Goal: Navigation & Orientation: Find specific page/section

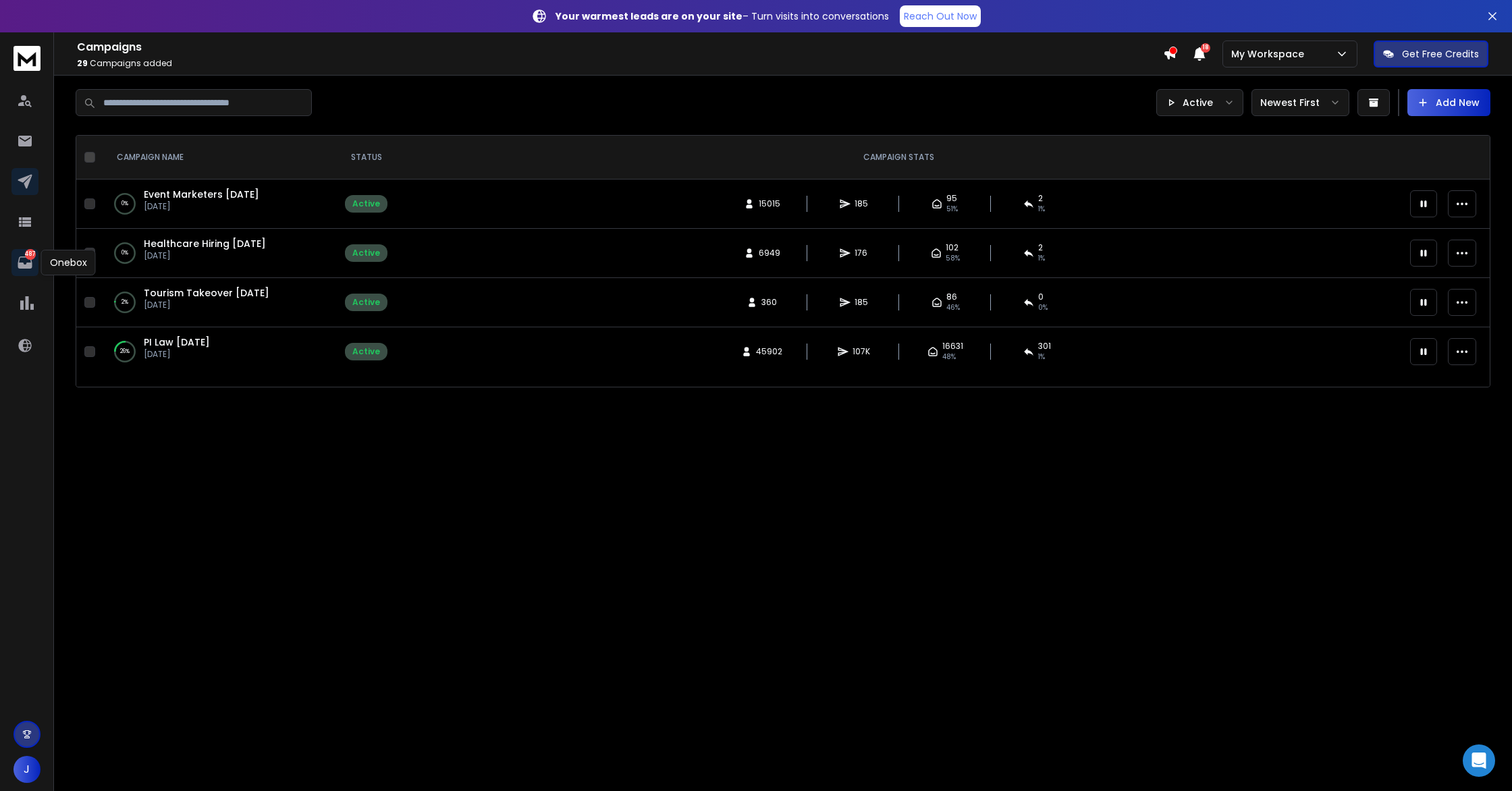
click at [28, 258] on p "487" at bounding box center [30, 254] width 11 height 11
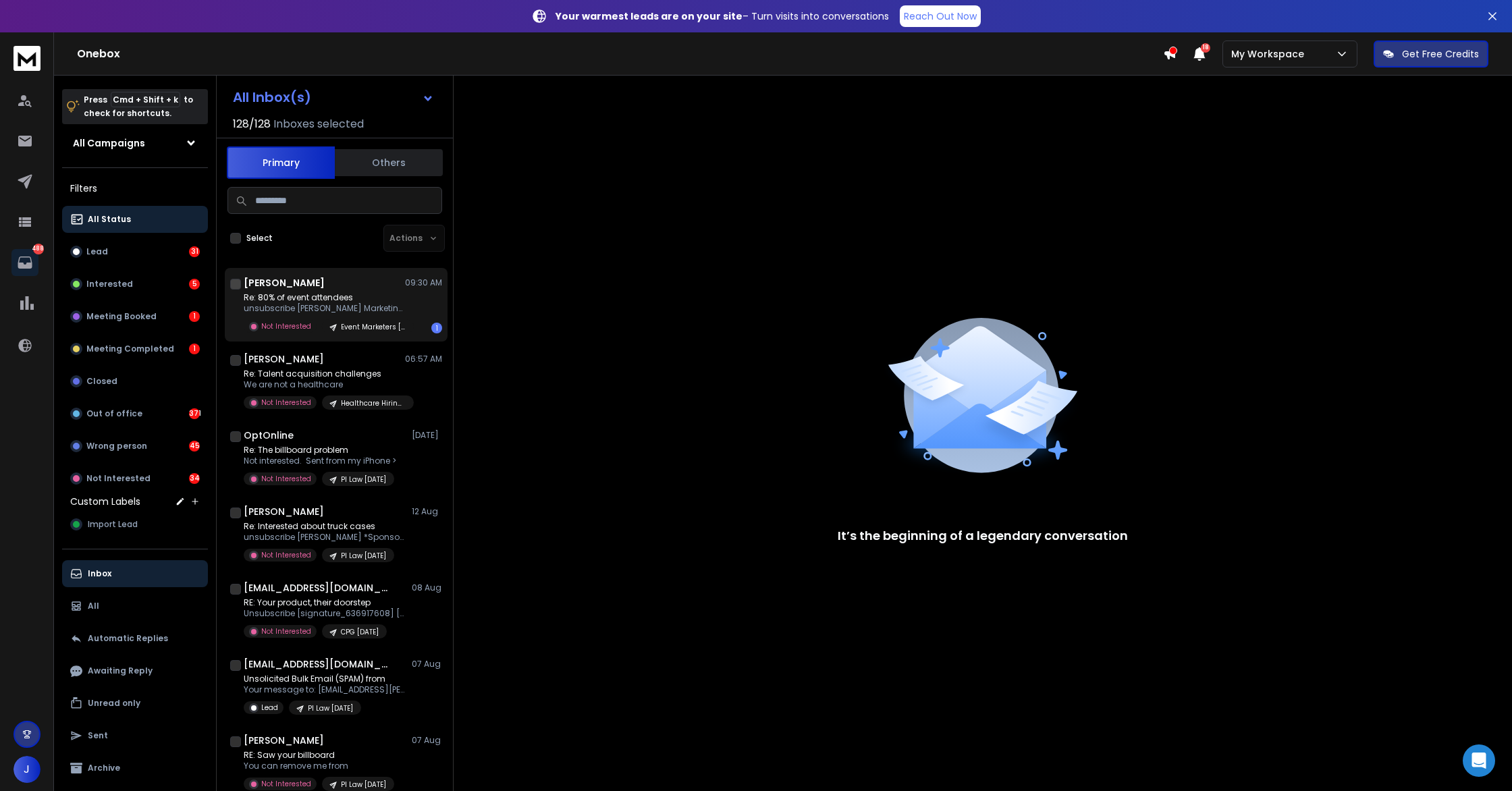
click at [370, 312] on p "unsubscribe [PERSON_NAME] Marketing &" at bounding box center [324, 308] width 162 height 11
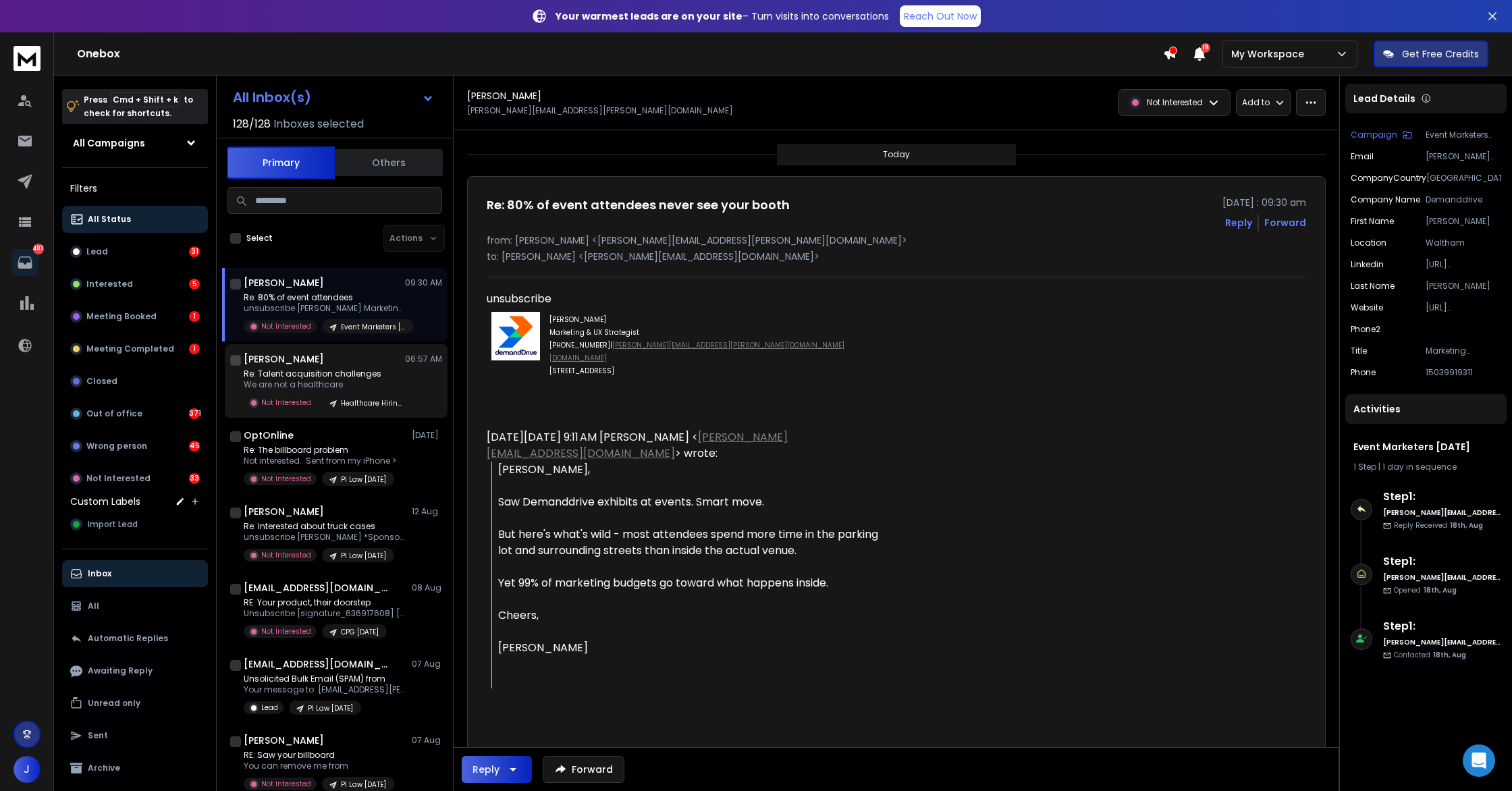
click at [356, 355] on div "[PERSON_NAME] 06:57 AM" at bounding box center [343, 359] width 198 height 14
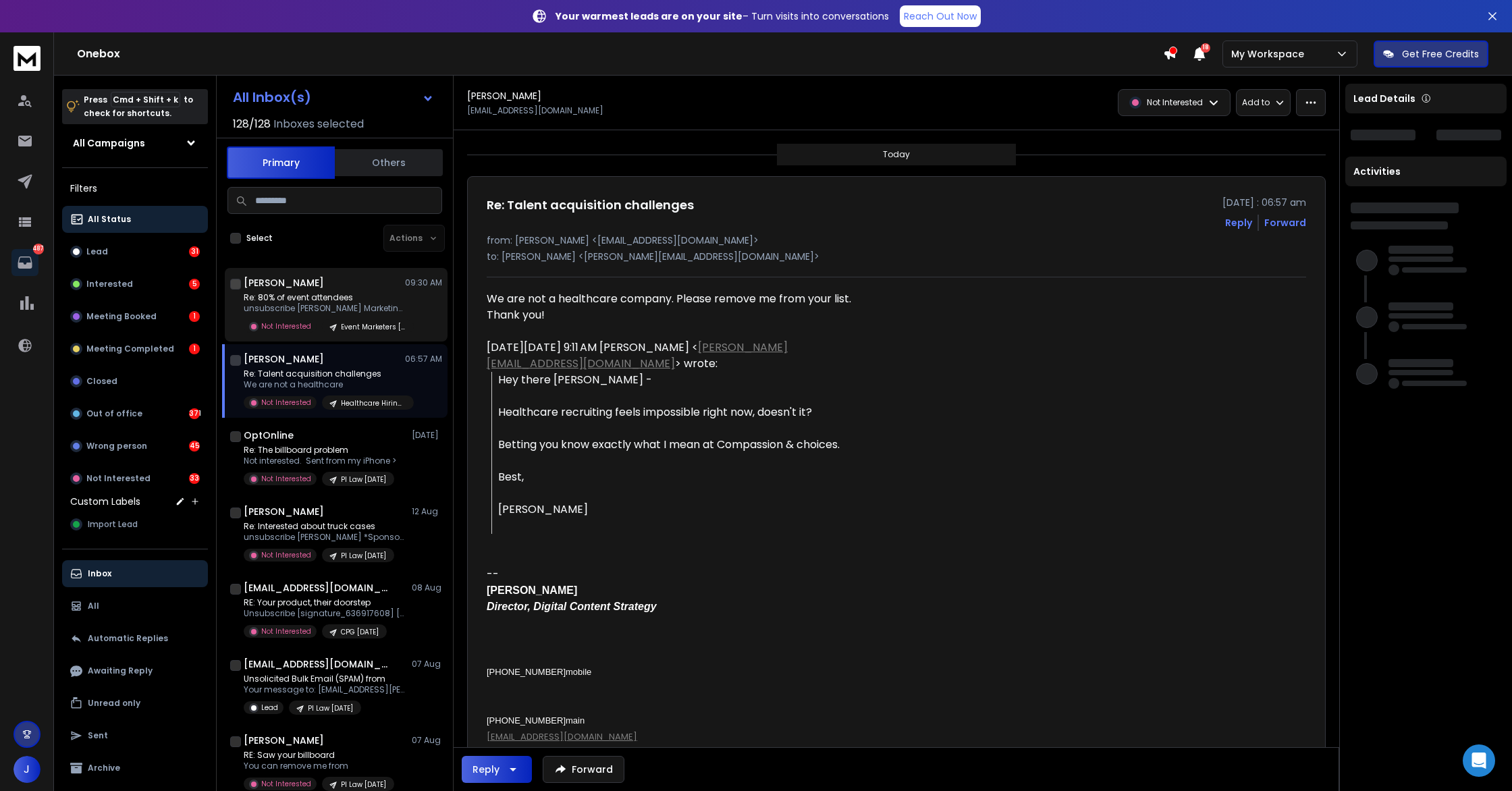
click at [354, 299] on p "Re: 80% of event attendees" at bounding box center [324, 298] width 162 height 11
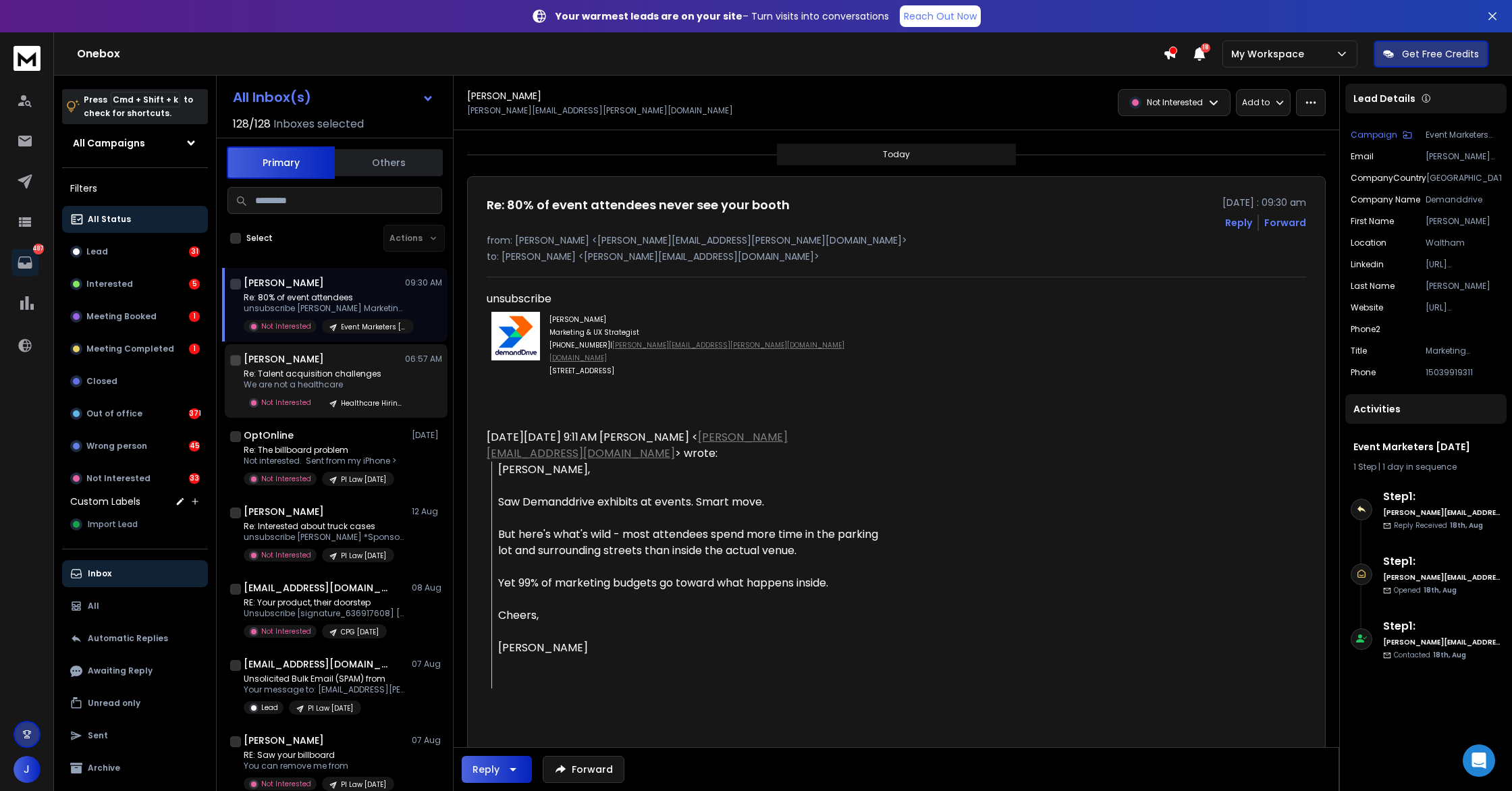
click at [379, 367] on div "[PERSON_NAME] 06:57 AM Re: Talent acquisition challenges We are not a healthcar…" at bounding box center [343, 380] width 198 height 57
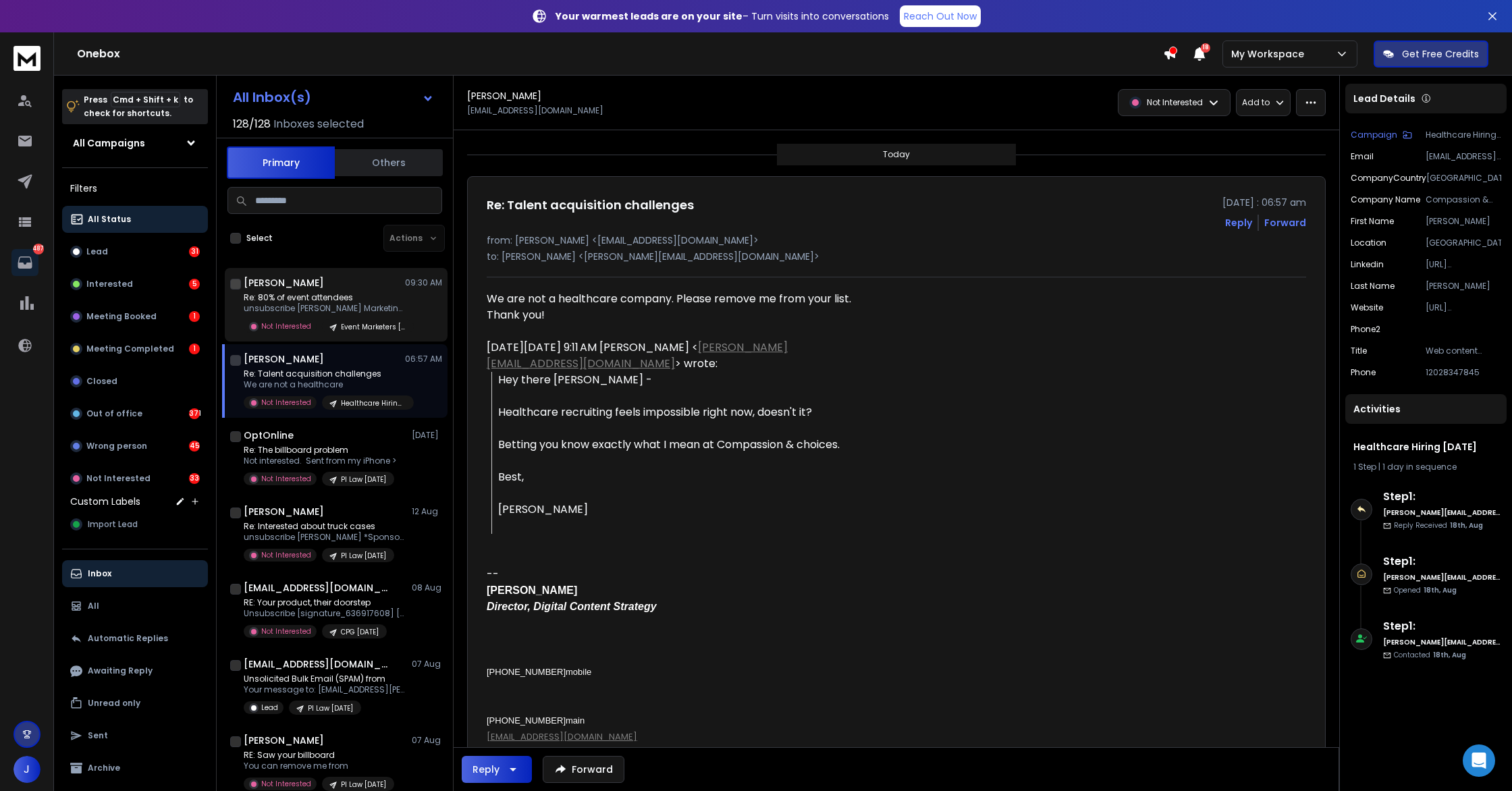
click at [337, 276] on div "[PERSON_NAME] 09:30 AM" at bounding box center [343, 283] width 198 height 14
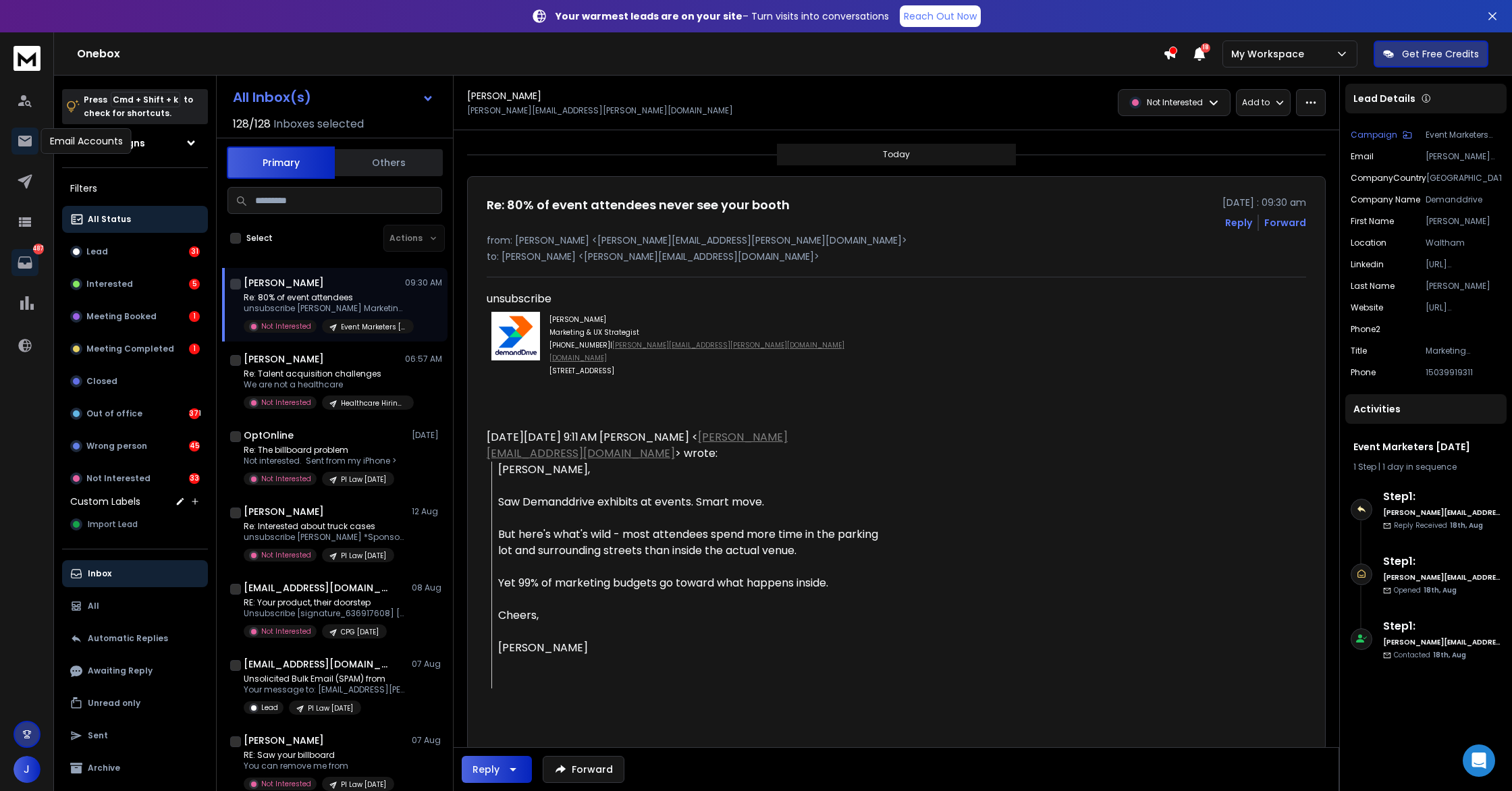
click at [17, 146] on icon at bounding box center [25, 141] width 16 height 16
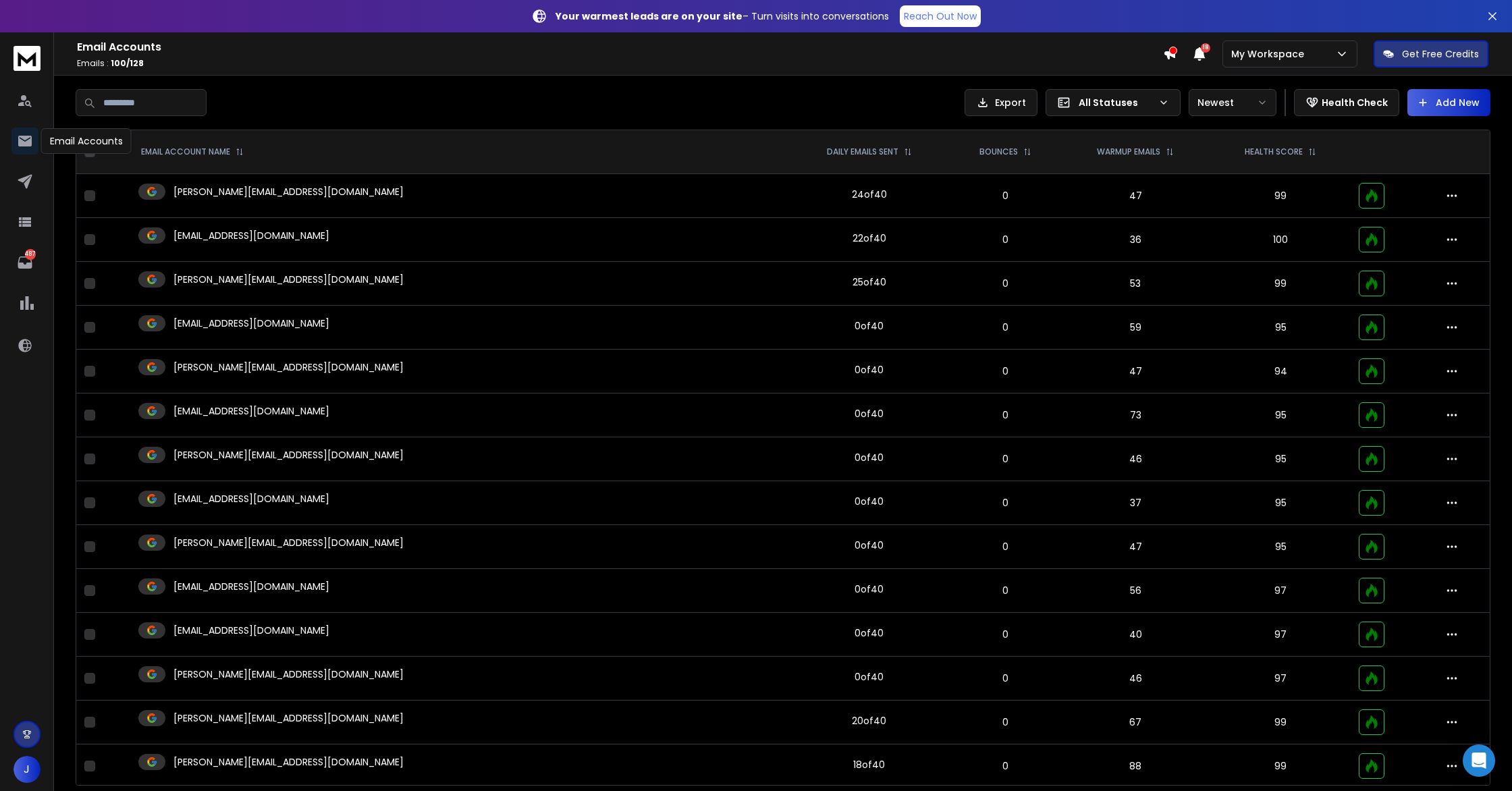
click at [19, 147] on icon at bounding box center [25, 141] width 16 height 16
